Goal: Task Accomplishment & Management: Manage account settings

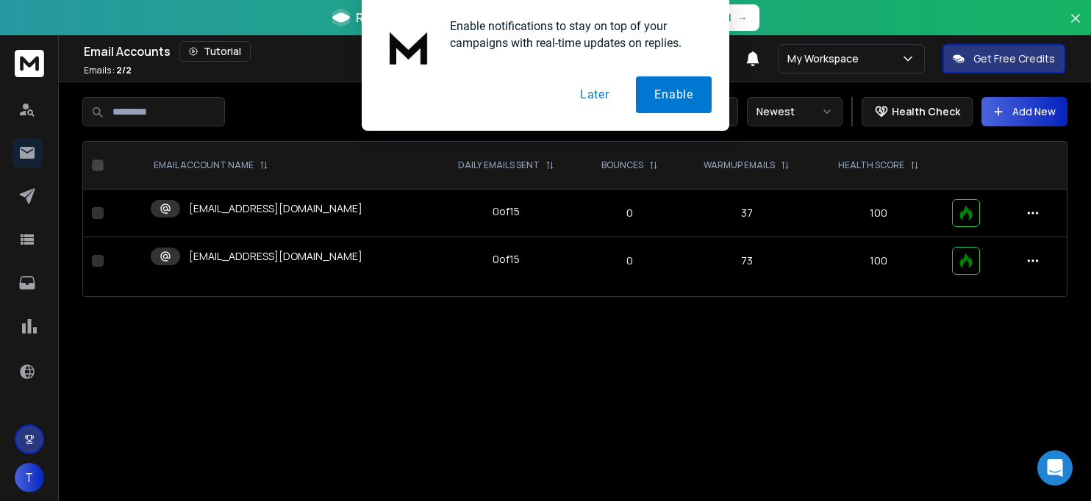
click at [595, 96] on button "Later" at bounding box center [595, 94] width 66 height 37
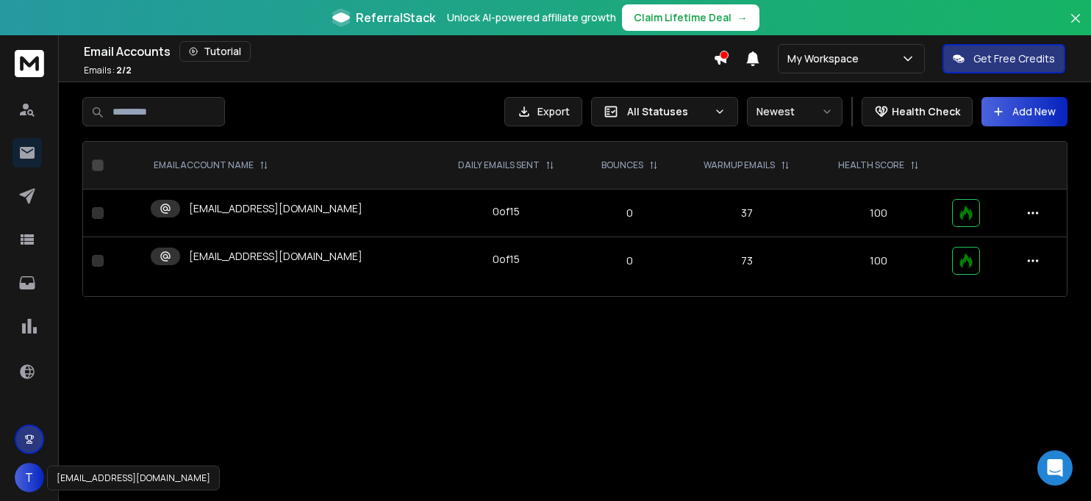
click at [20, 487] on span "T" at bounding box center [29, 477] width 29 height 29
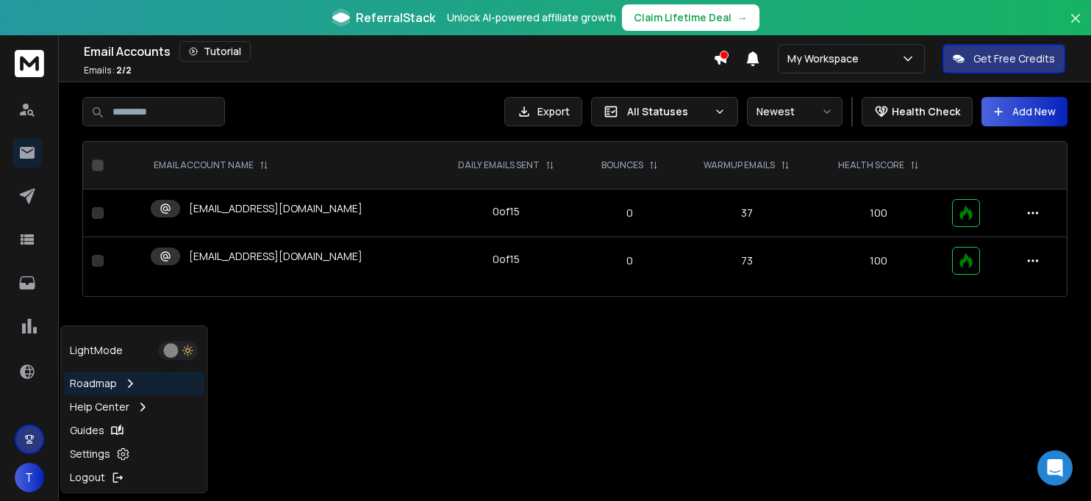
click at [110, 384] on p "Roadmap" at bounding box center [93, 383] width 47 height 15
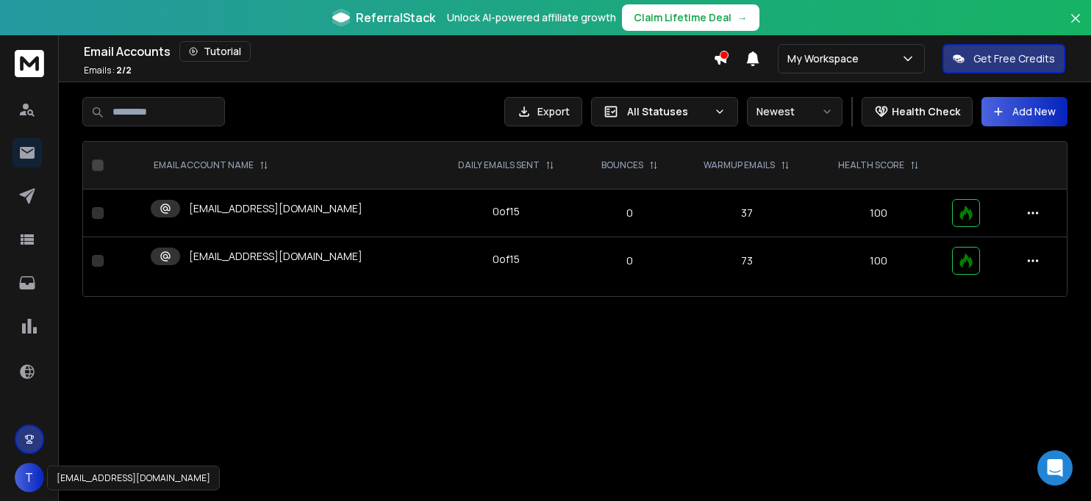
click at [28, 483] on span "T" at bounding box center [29, 477] width 29 height 29
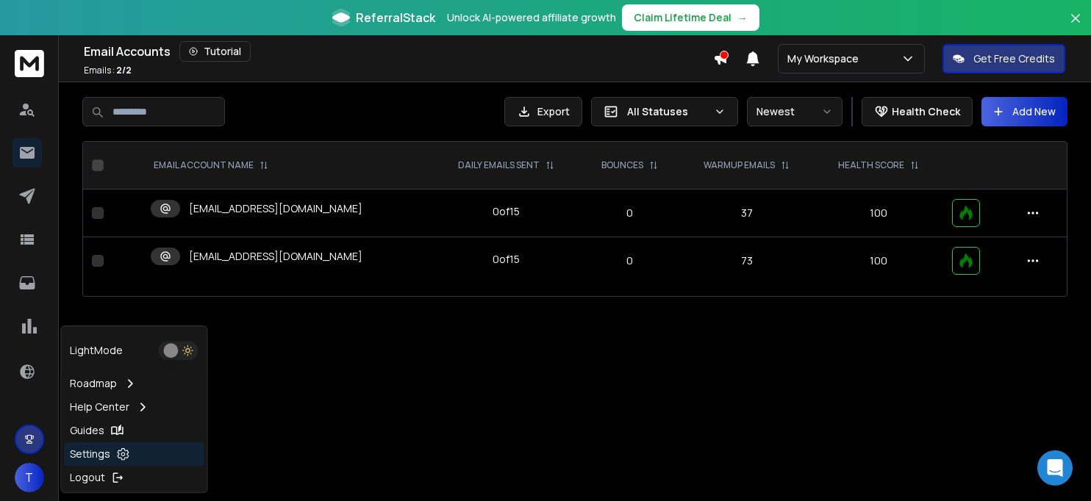
click at [85, 455] on p "Settings" at bounding box center [90, 454] width 40 height 15
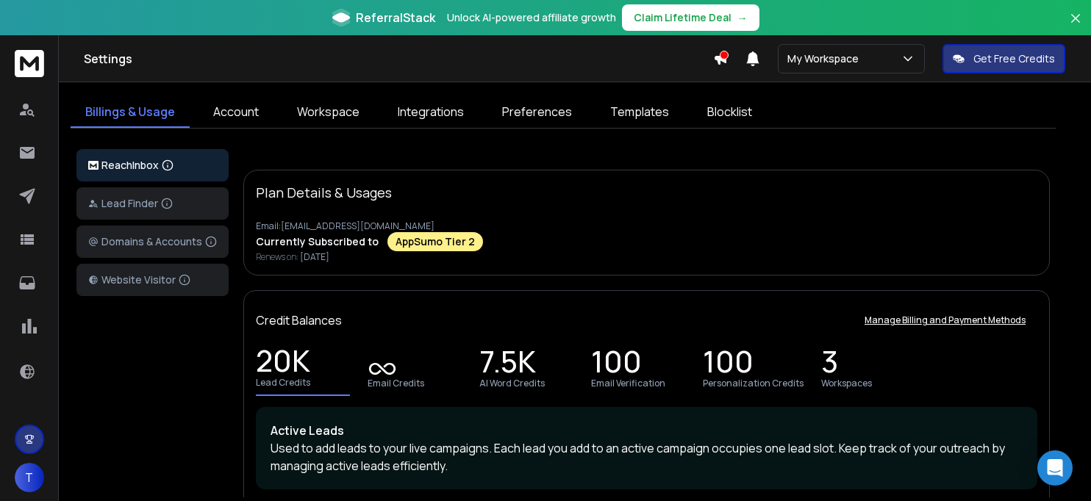
click at [1076, 18] on icon "Close banner" at bounding box center [1075, 18] width 13 height 13
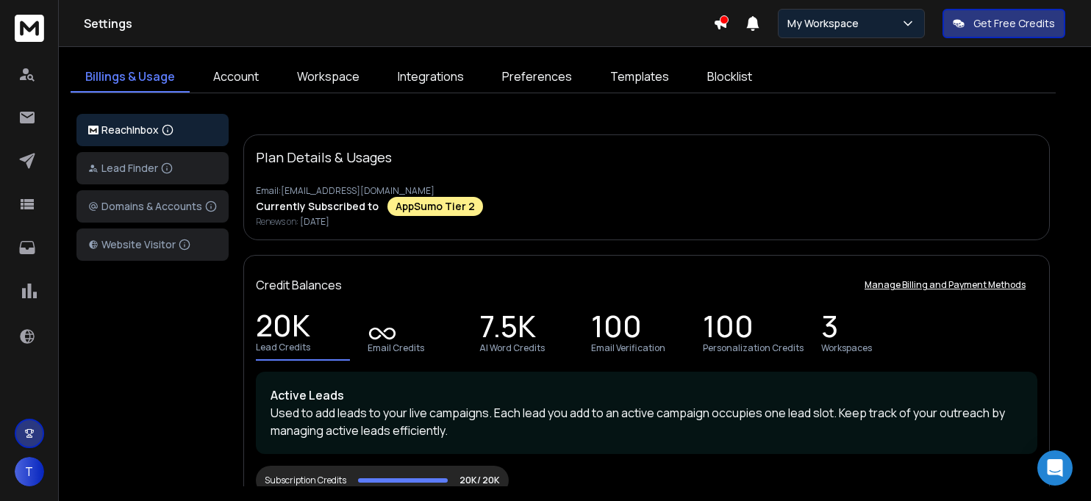
click at [835, 35] on button "My Workspace" at bounding box center [851, 23] width 147 height 29
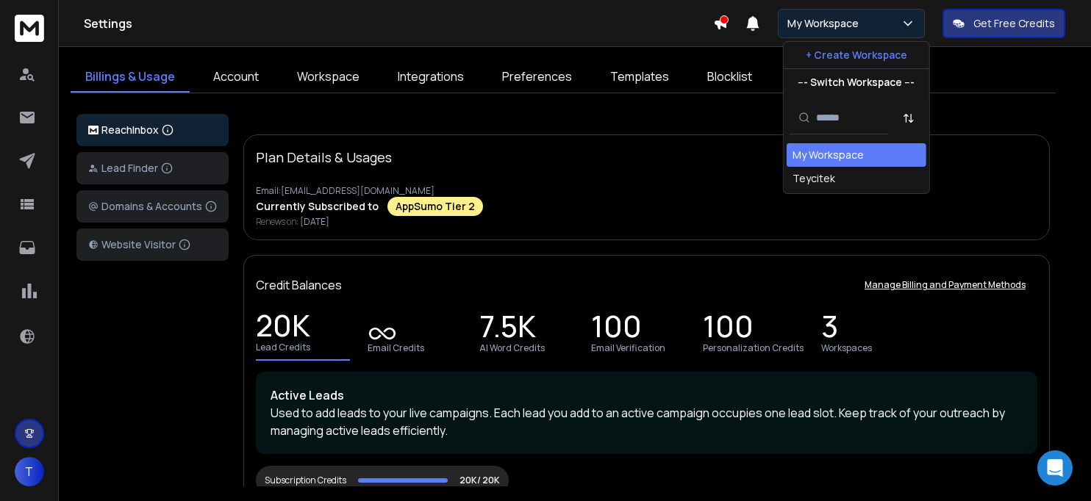
click at [835, 35] on button "My Workspace" at bounding box center [851, 23] width 147 height 29
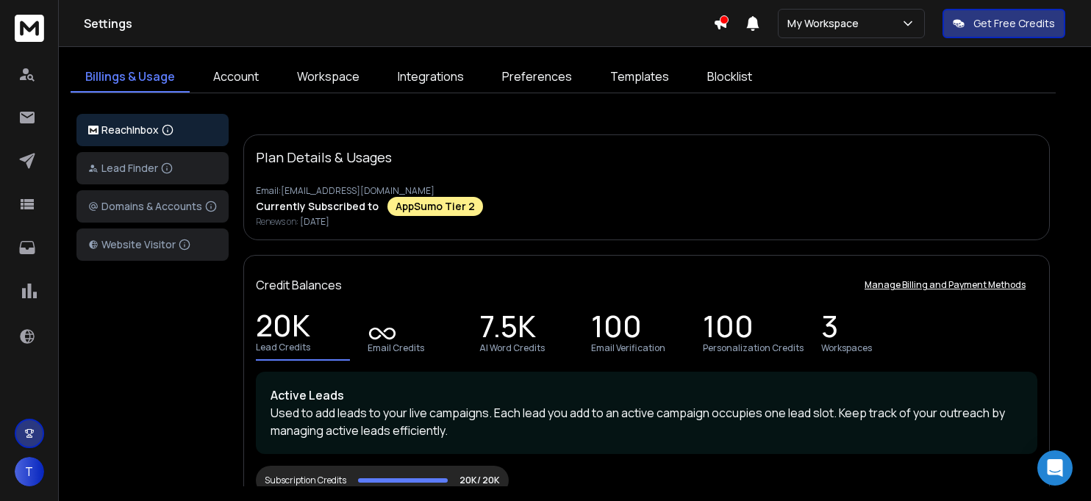
click at [253, 80] on link "Account" at bounding box center [236, 77] width 75 height 31
